Goal: Check status

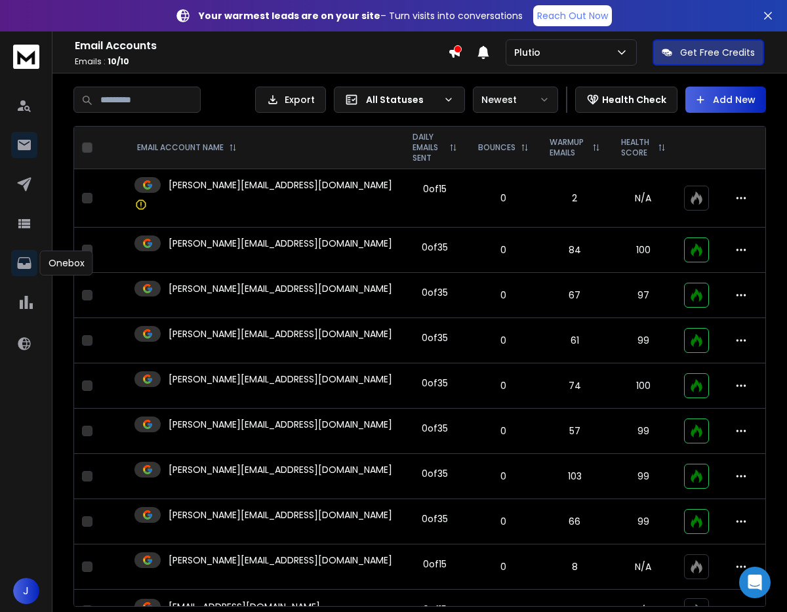
click at [21, 265] on icon at bounding box center [24, 263] width 14 height 12
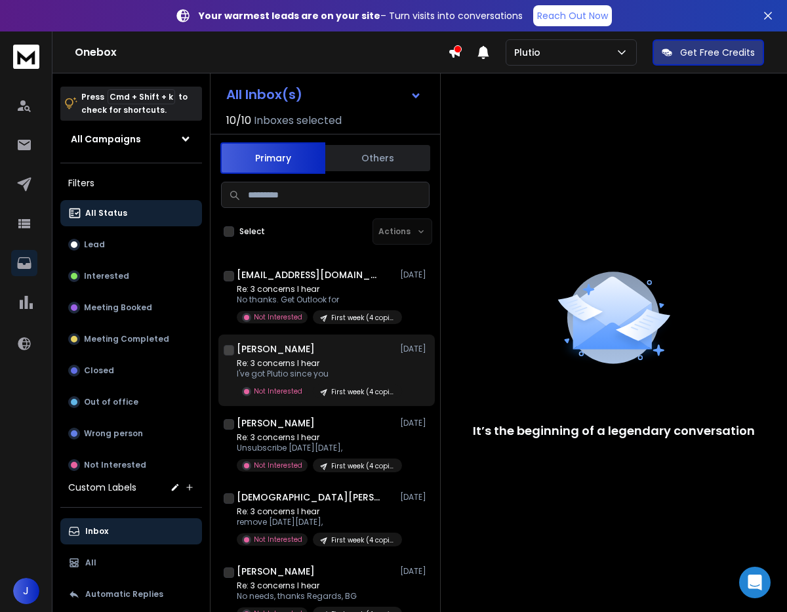
click at [299, 376] on p "I've got Plutio since you" at bounding box center [315, 374] width 157 height 10
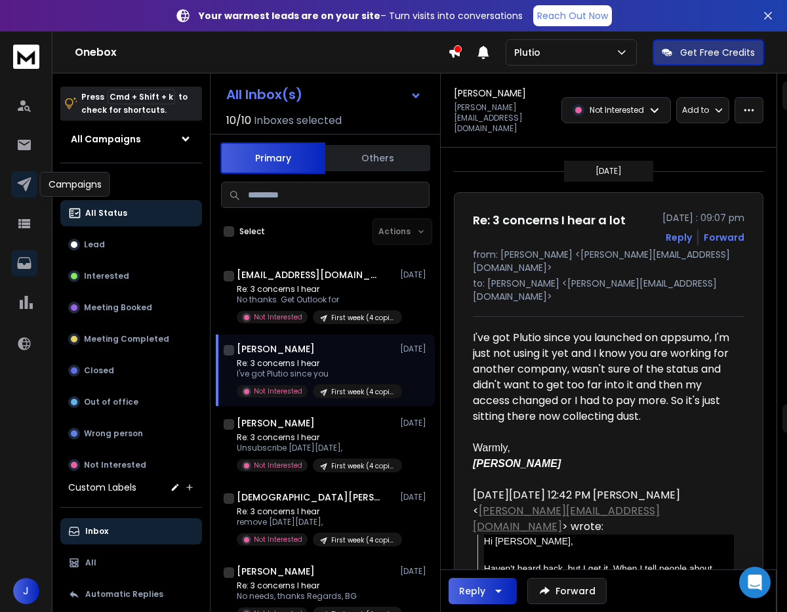
click at [25, 180] on icon at bounding box center [24, 184] width 14 height 14
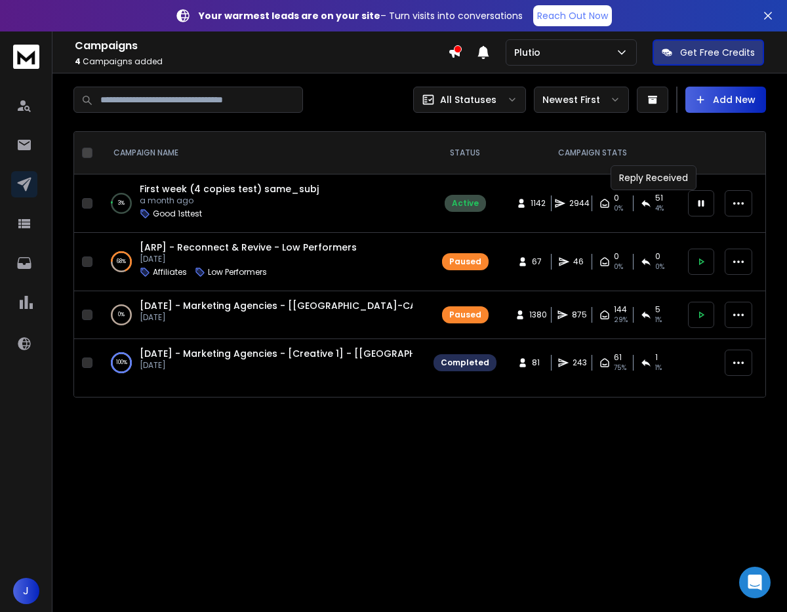
click at [653, 207] on div "51 4 %" at bounding box center [653, 203] width 39 height 21
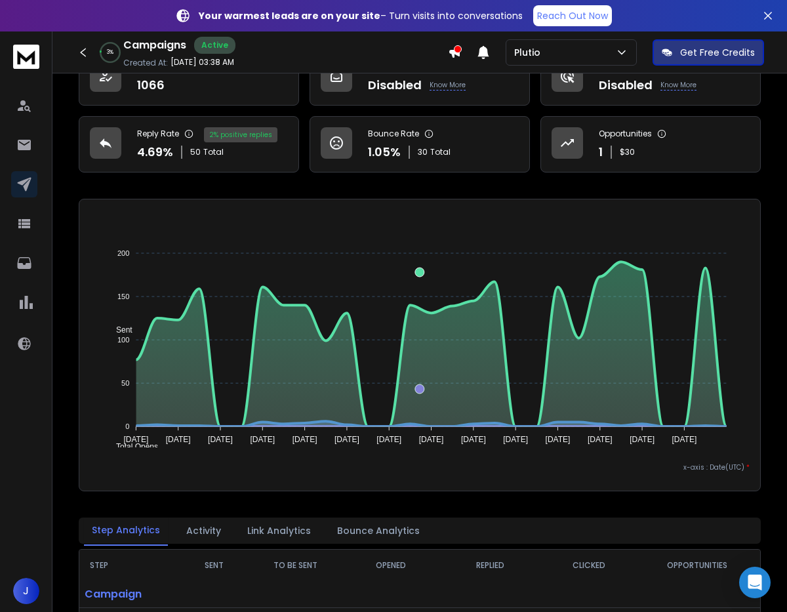
scroll to position [430, 0]
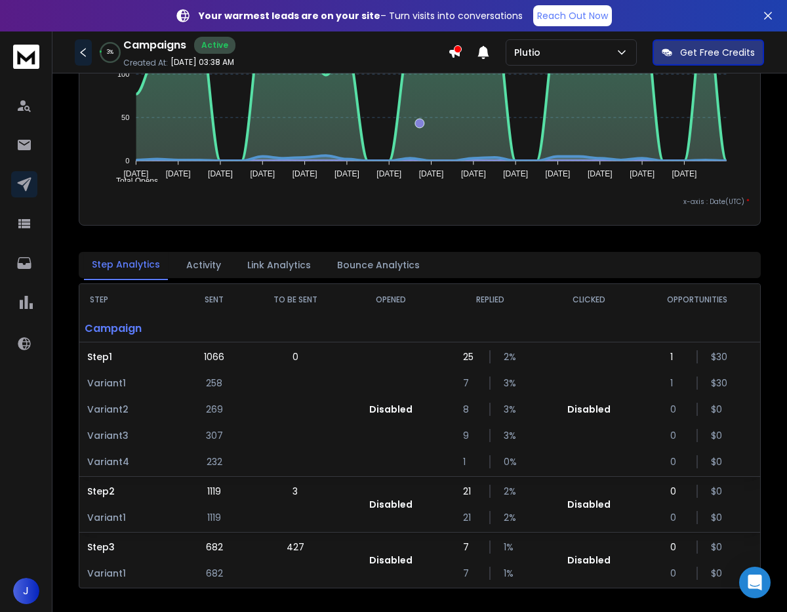
click at [87, 54] on icon at bounding box center [83, 53] width 12 height 12
